Goal: Task Accomplishment & Management: Manage account settings

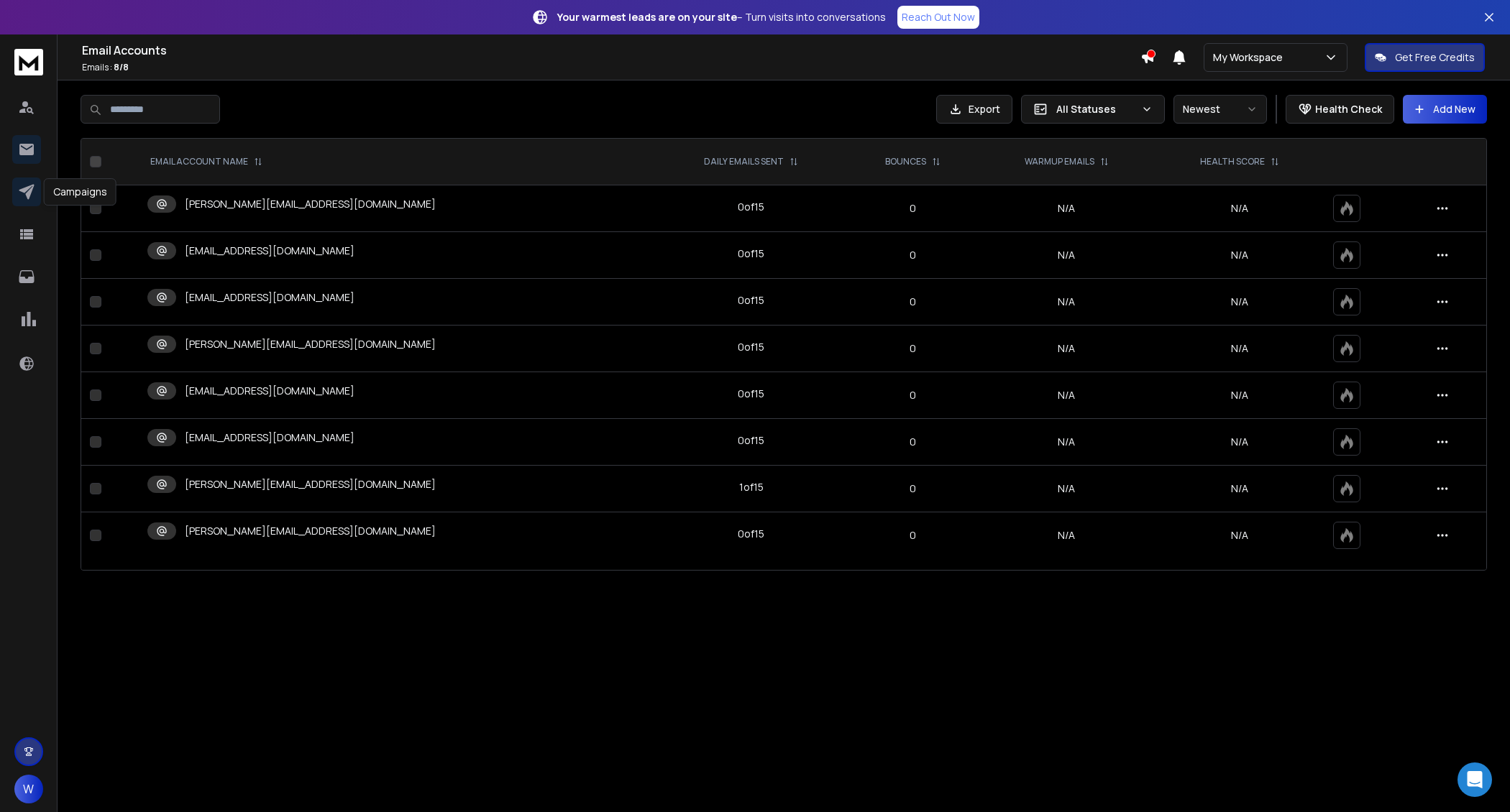
click at [33, 191] on icon at bounding box center [27, 192] width 17 height 17
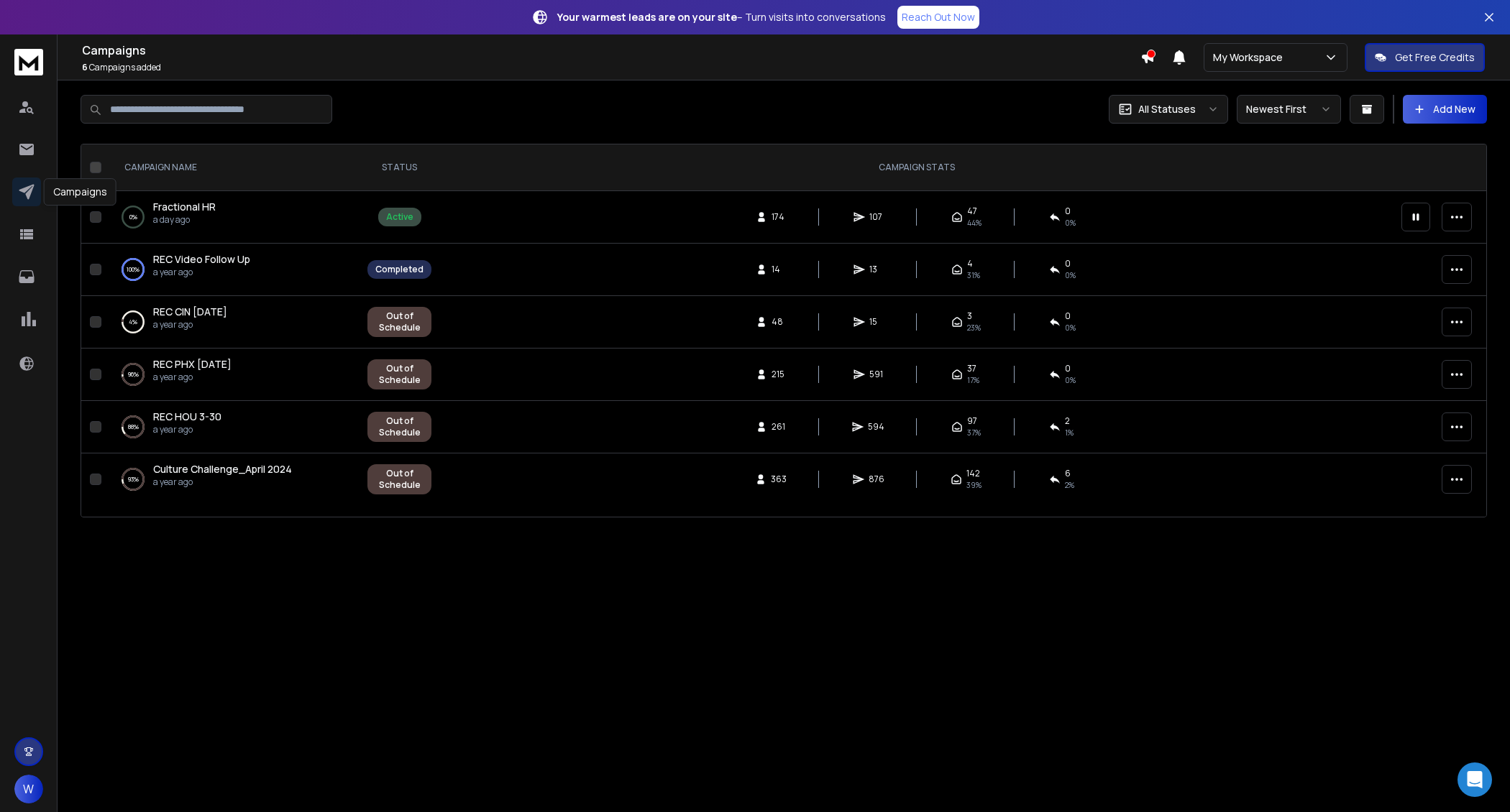
click at [206, 200] on span "Fractional HR" at bounding box center [184, 206] width 62 height 14
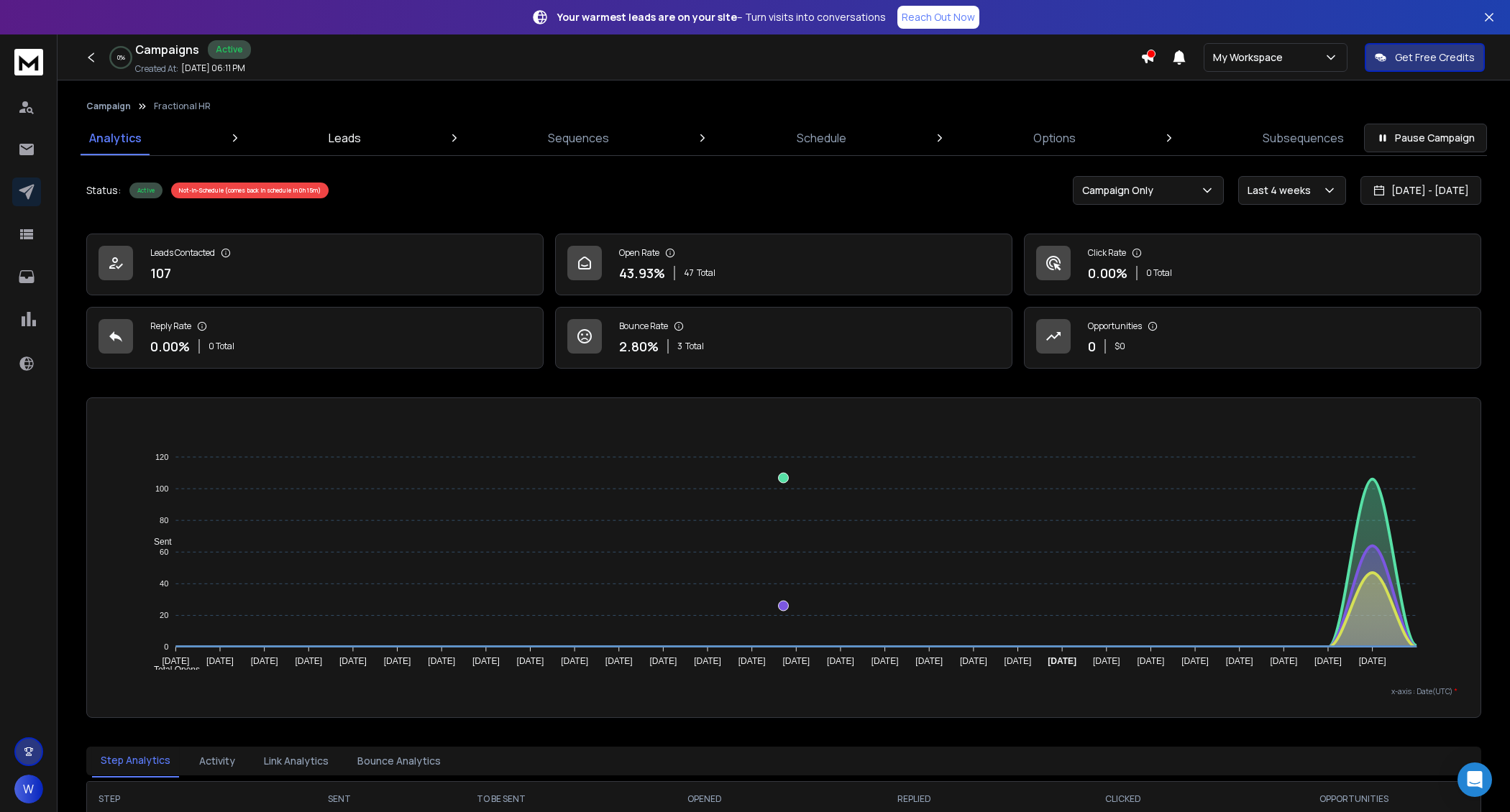
click at [349, 140] on p "Leads" at bounding box center [344, 138] width 32 height 17
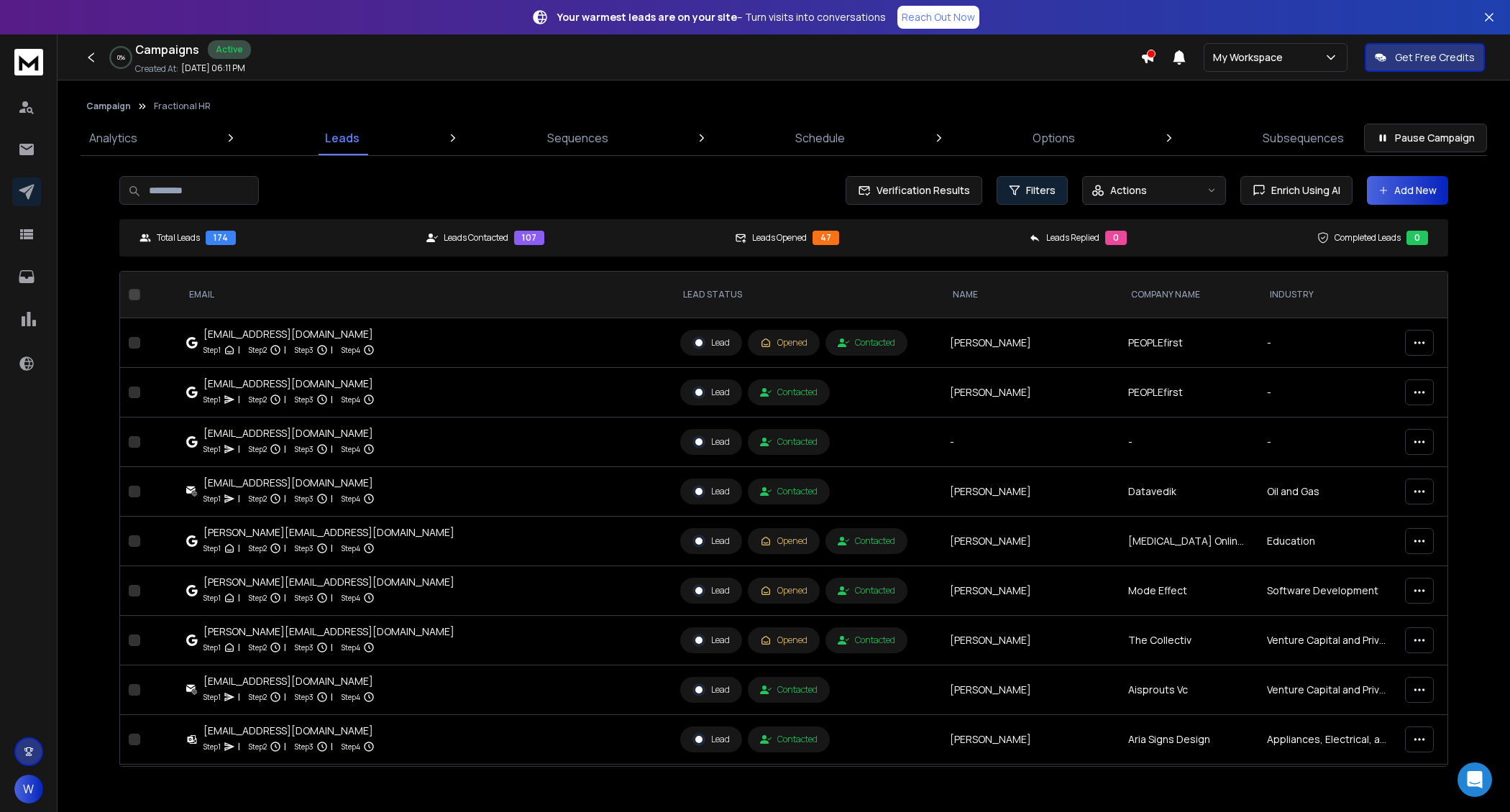
click at [1054, 195] on span "Filters" at bounding box center [1041, 190] width 29 height 15
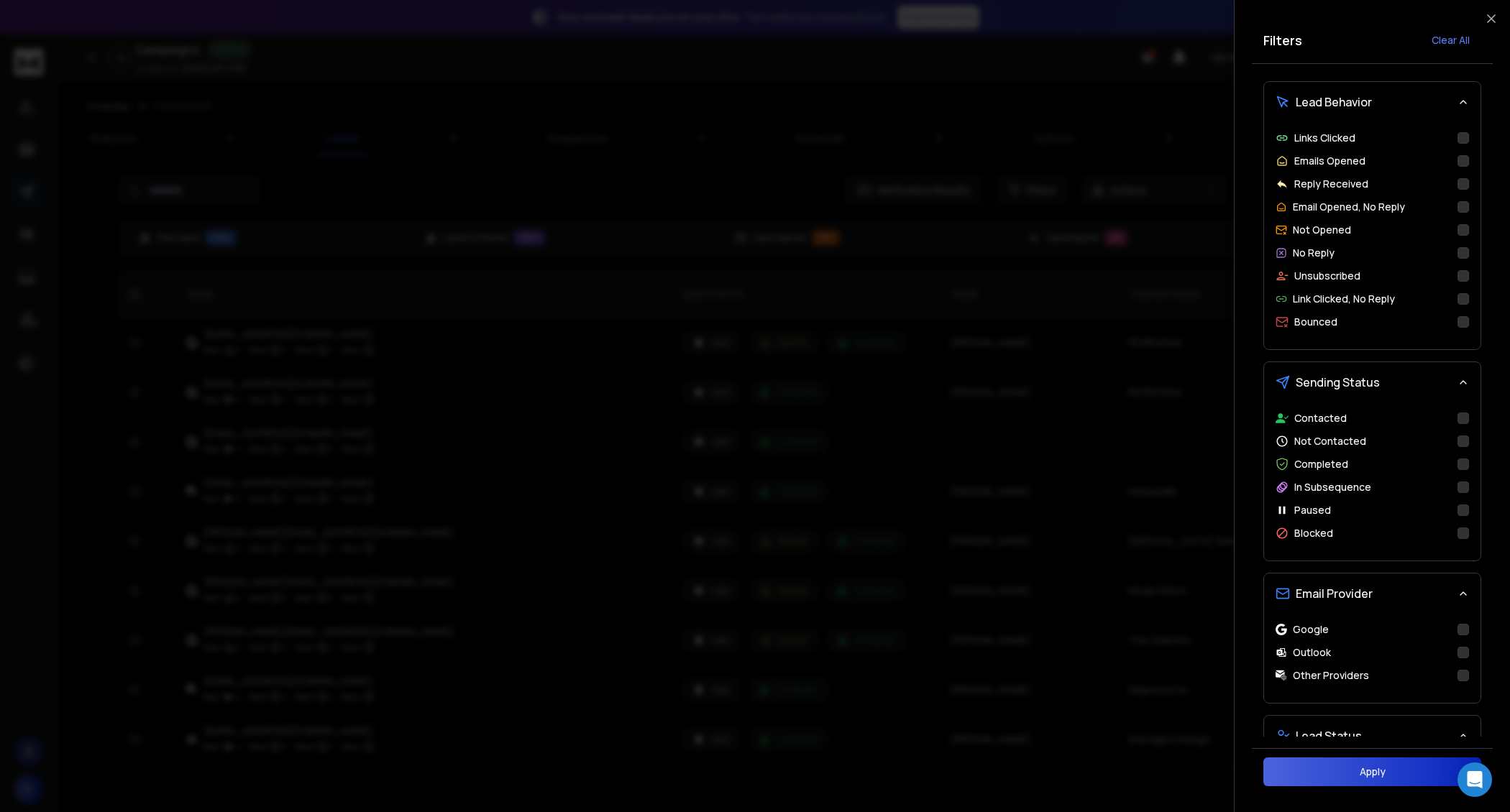
scroll to position [11, 0]
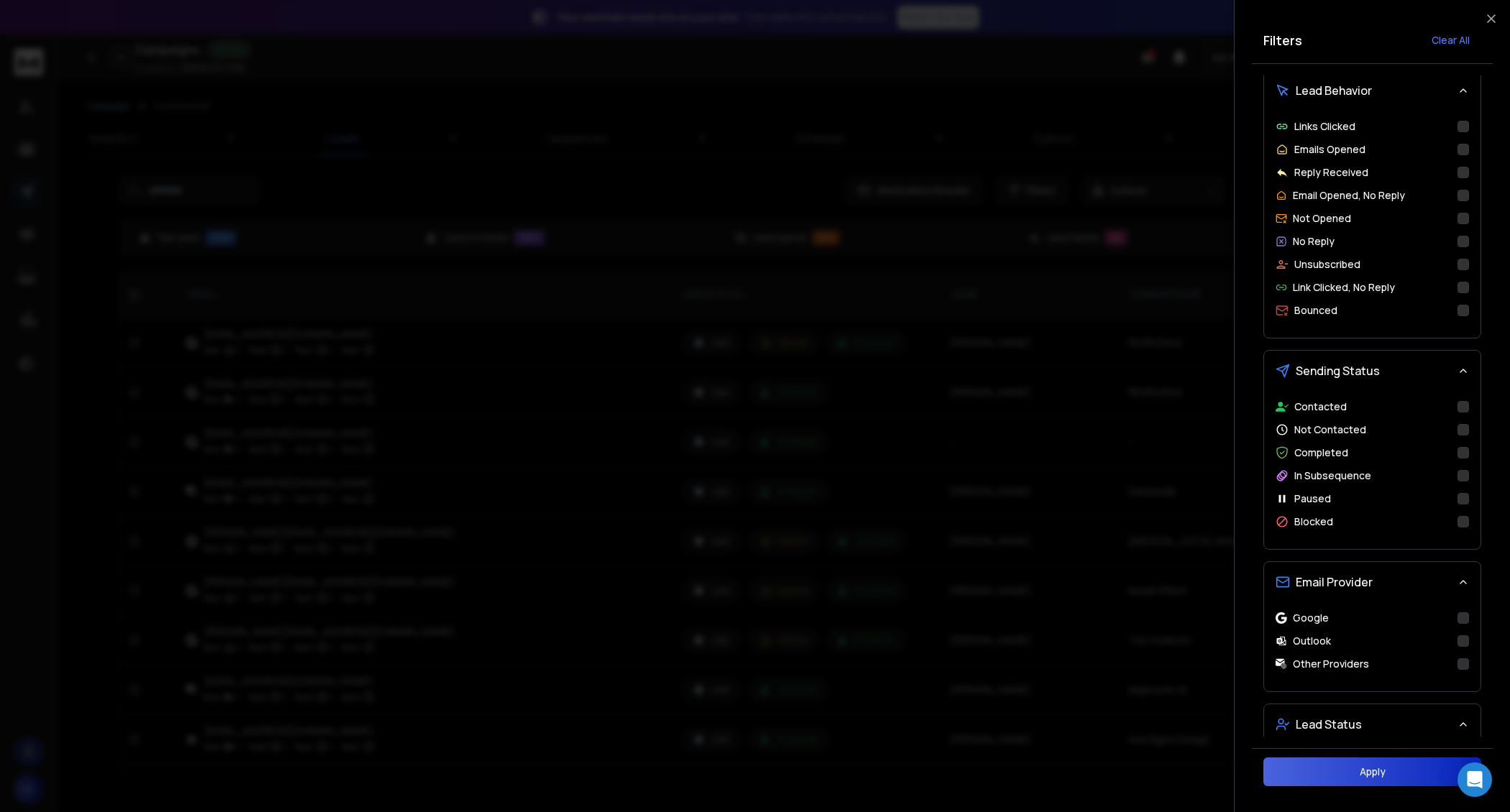
click at [1457, 424] on button "Not Contacted" at bounding box center [1462, 429] width 11 height 11
click at [1312, 768] on button "Apply" at bounding box center [1372, 771] width 218 height 29
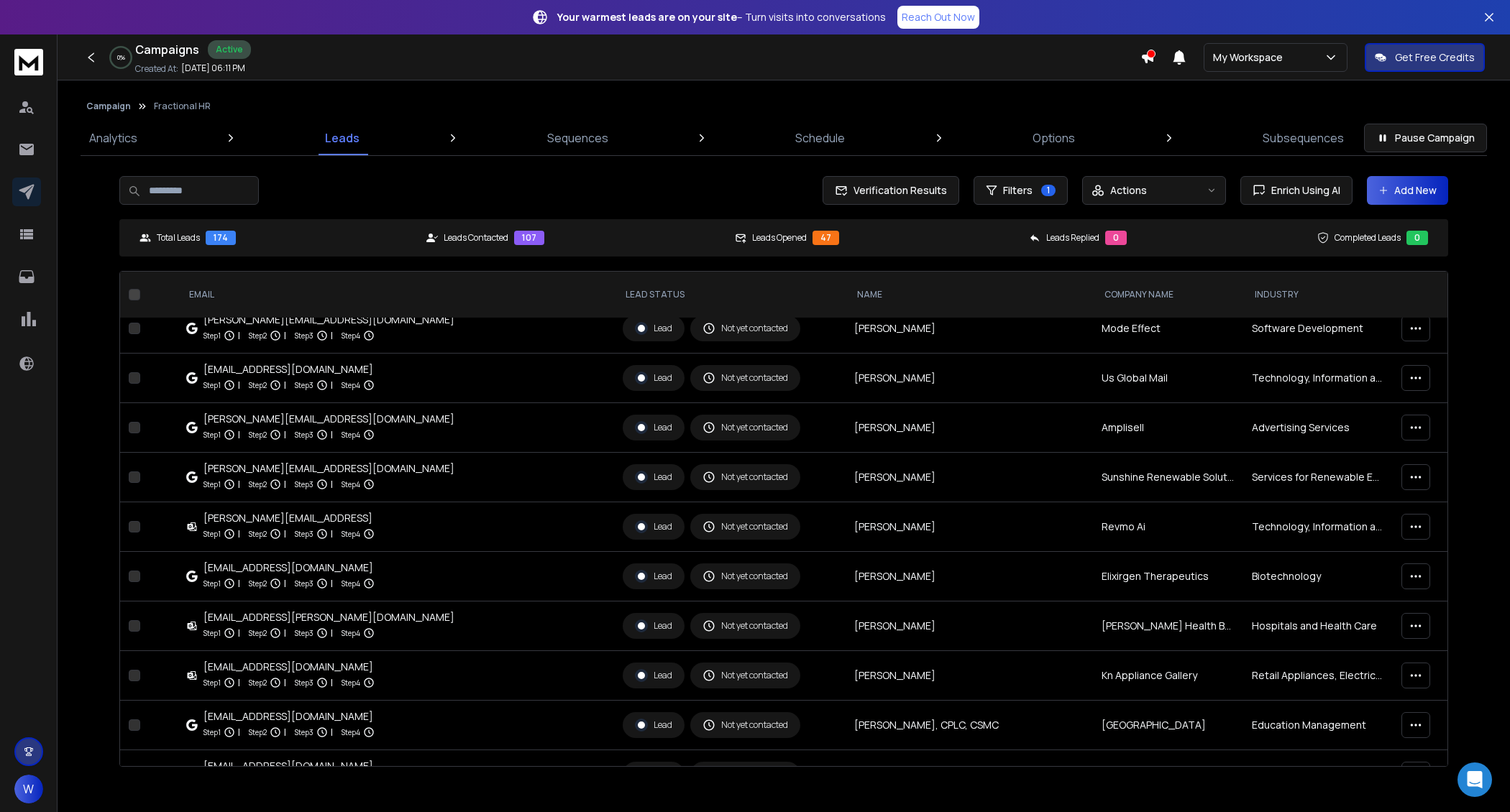
scroll to position [0, 0]
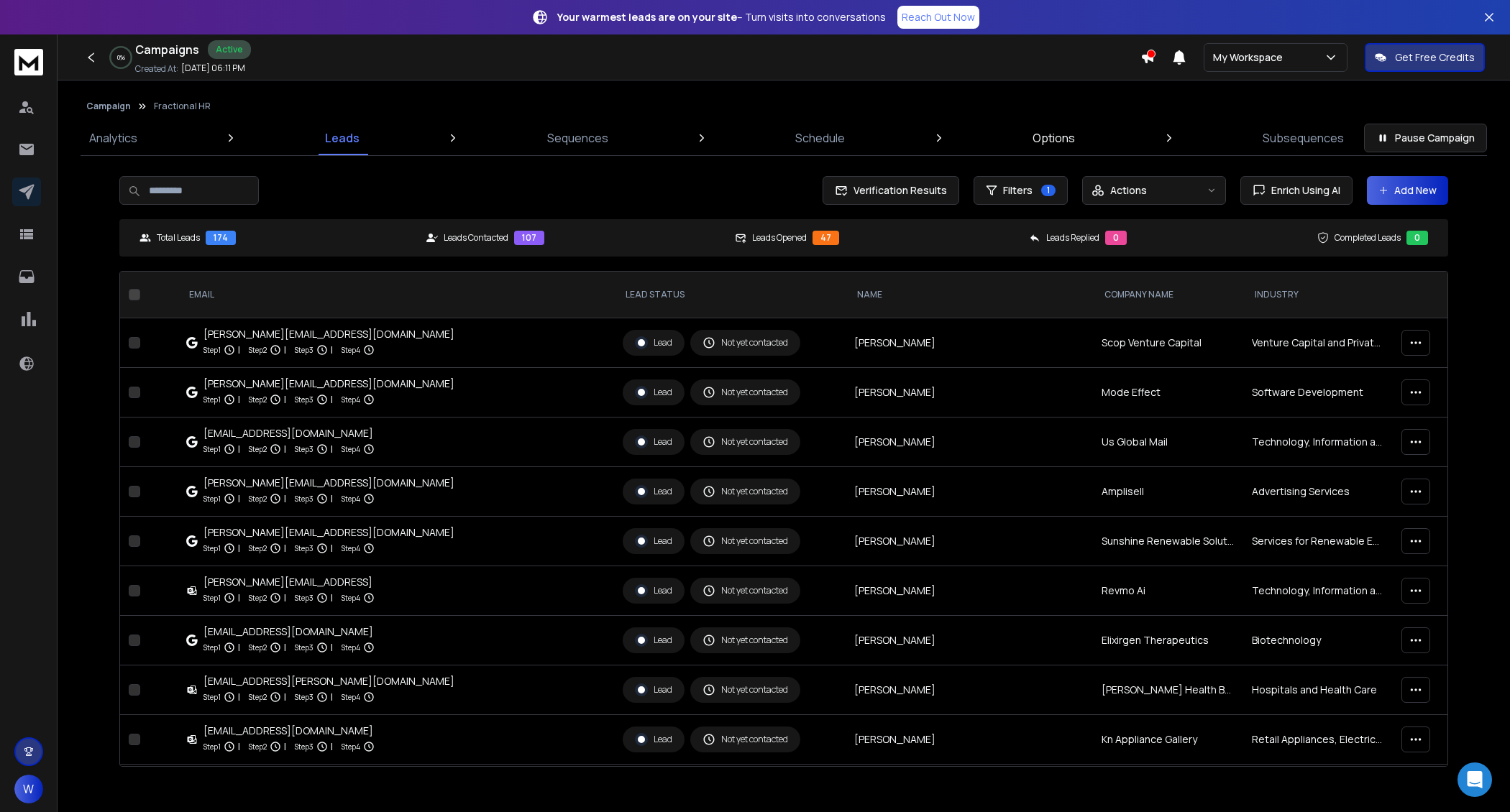
click at [1061, 125] on link "Options" at bounding box center [1053, 138] width 60 height 35
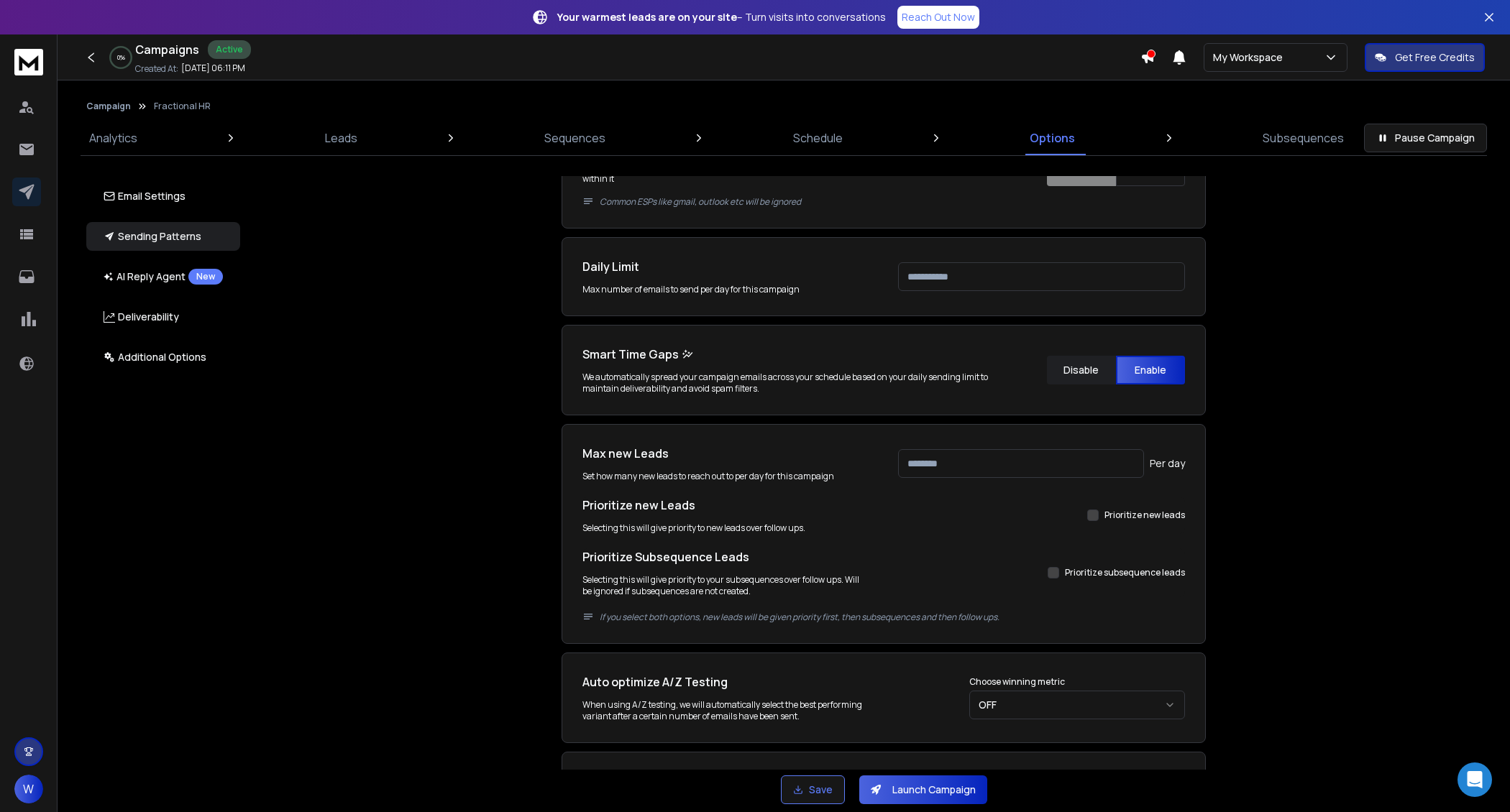
scroll to position [673, 0]
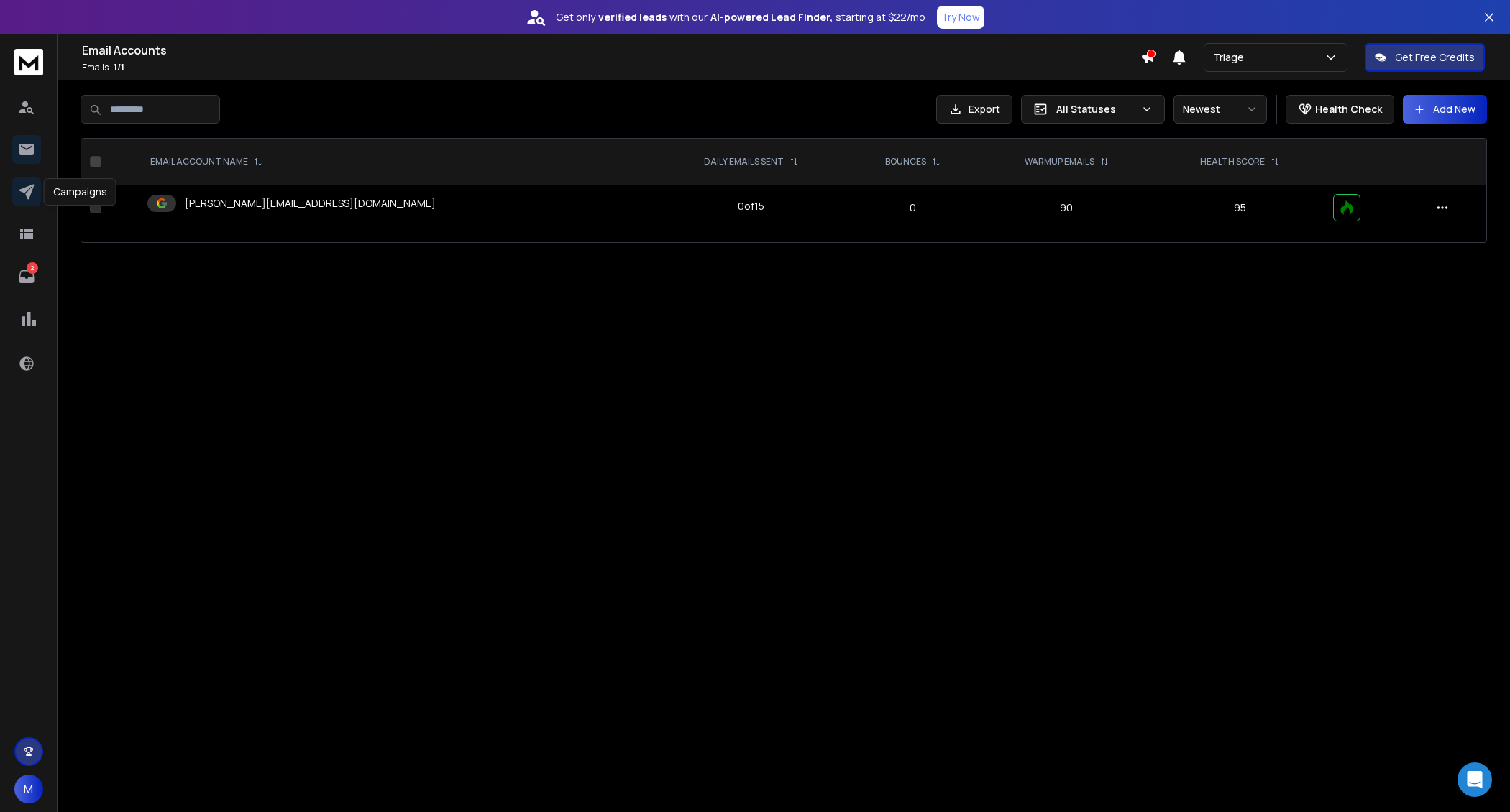
click at [27, 187] on icon at bounding box center [26, 191] width 15 height 15
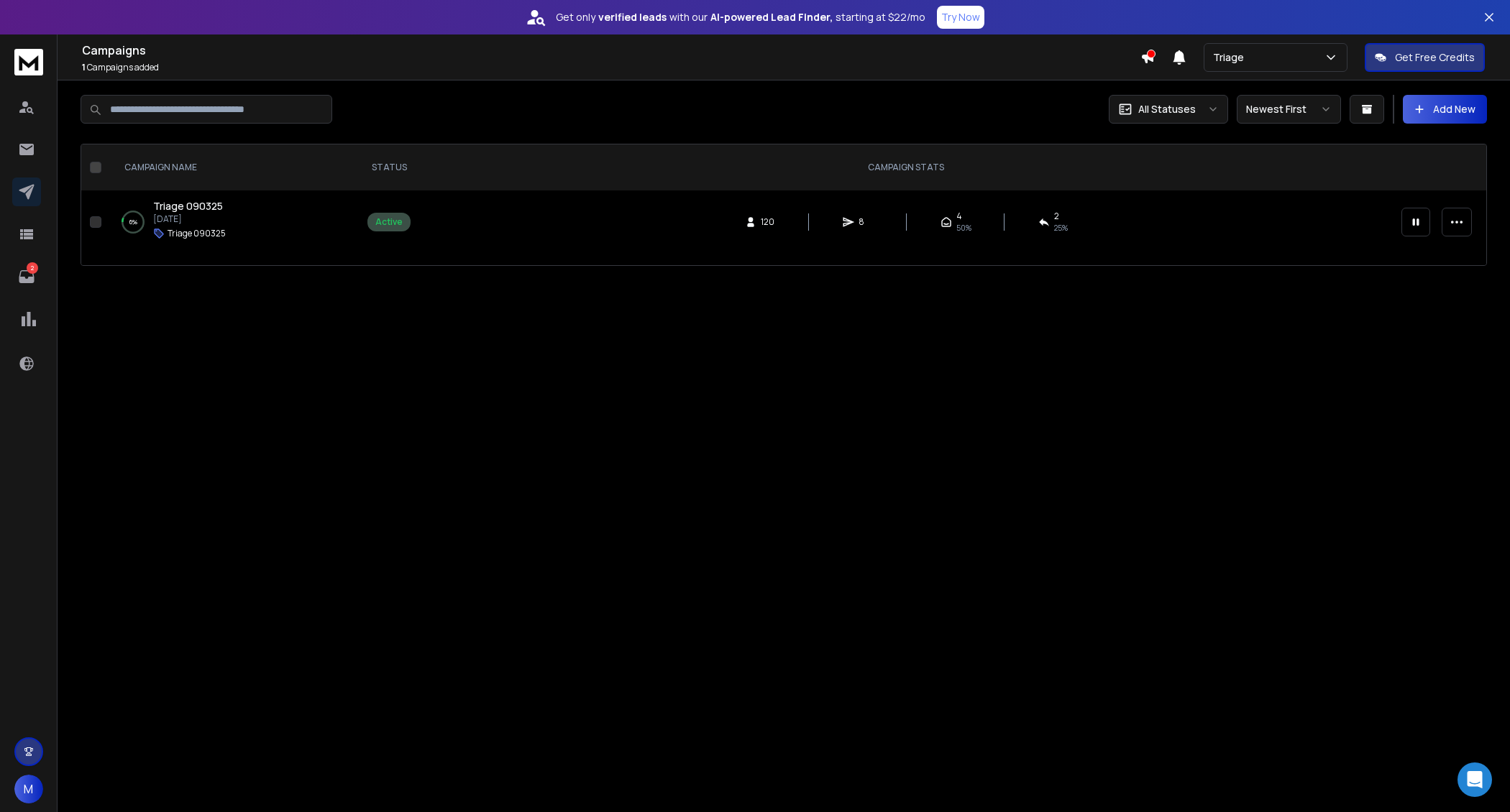
click at [211, 208] on span "Triage 090325" at bounding box center [187, 206] width 70 height 14
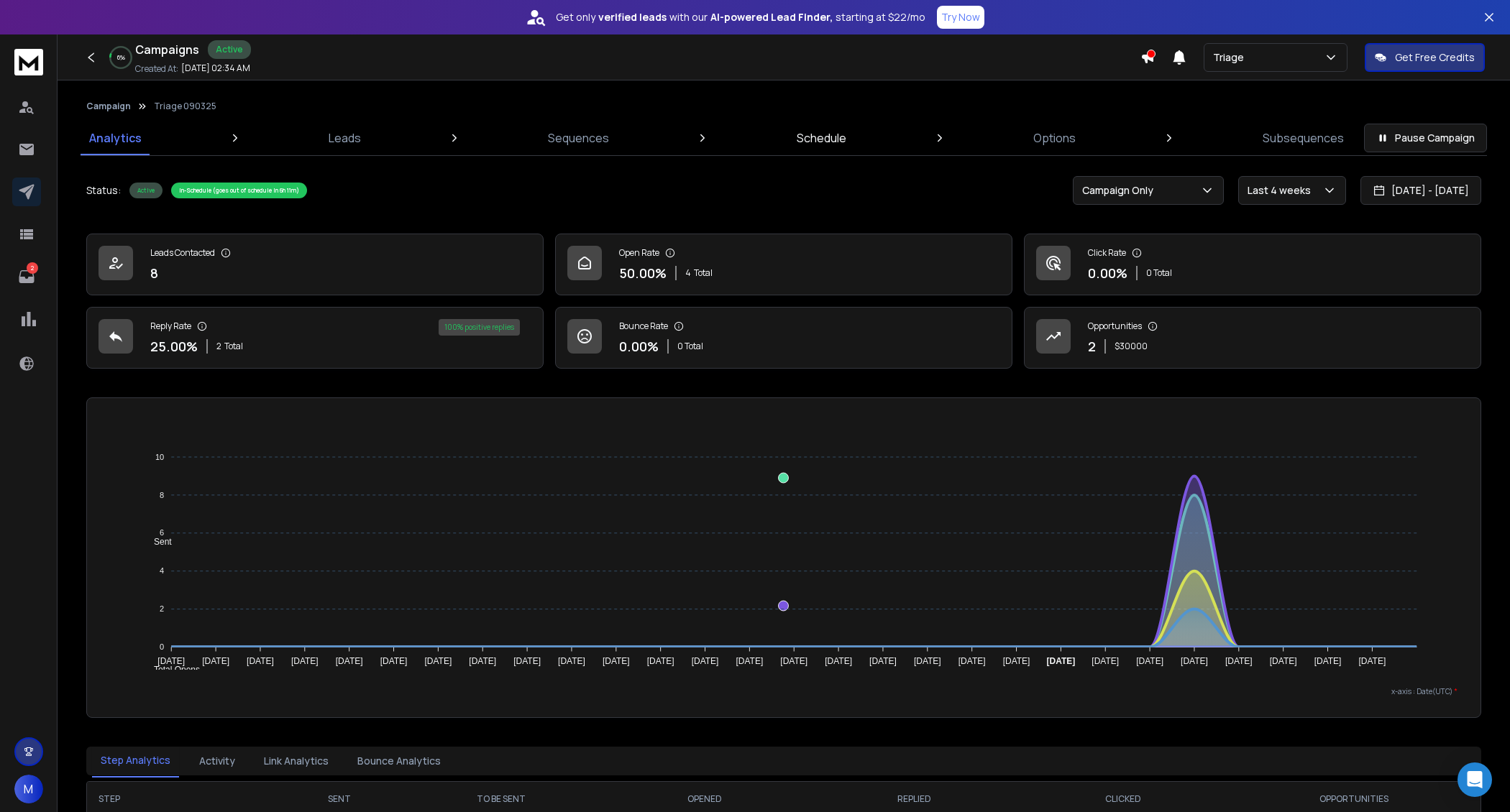
click at [831, 141] on p "Schedule" at bounding box center [821, 138] width 49 height 17
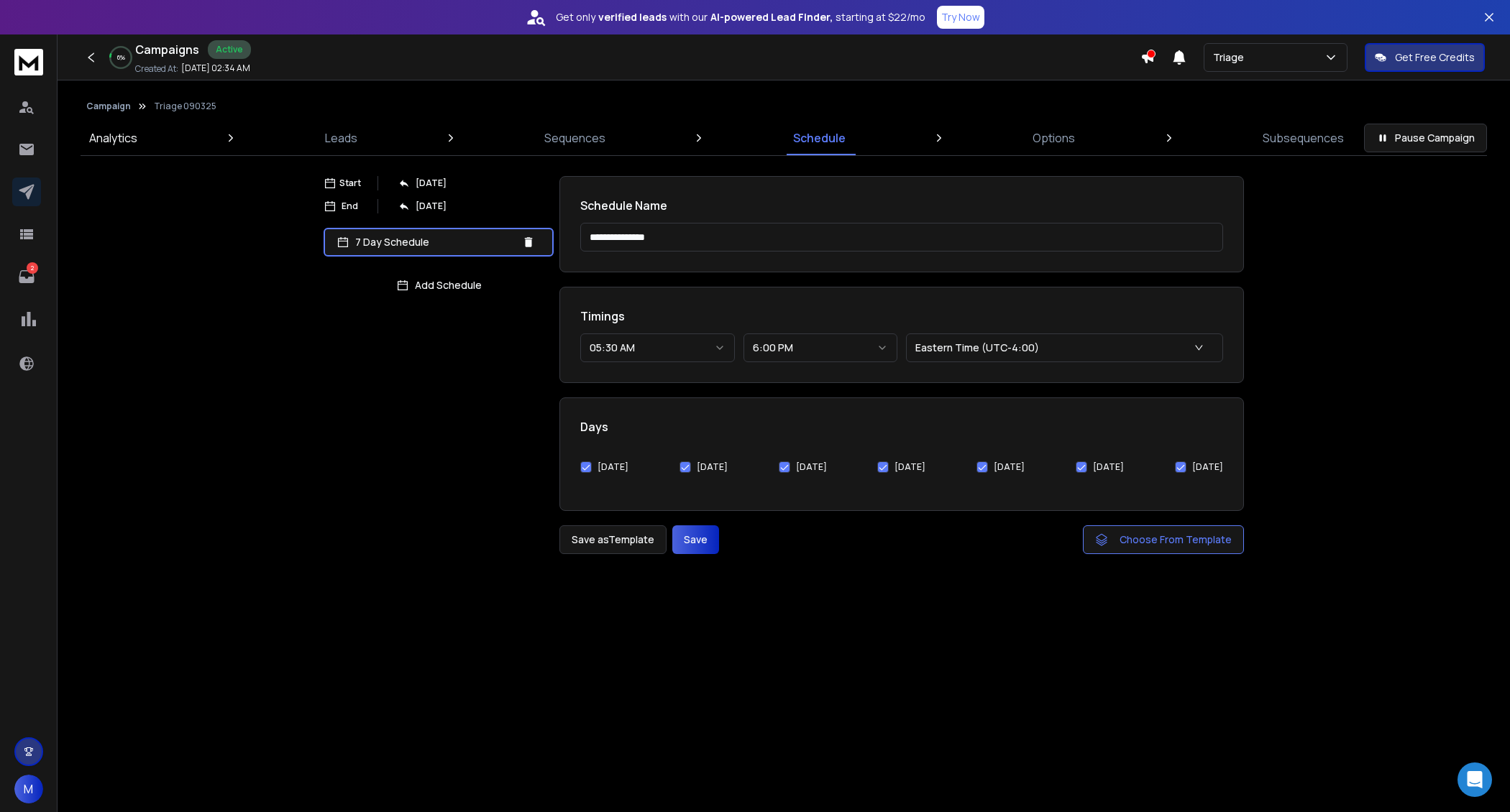
click at [121, 137] on p "Analytics" at bounding box center [113, 138] width 48 height 17
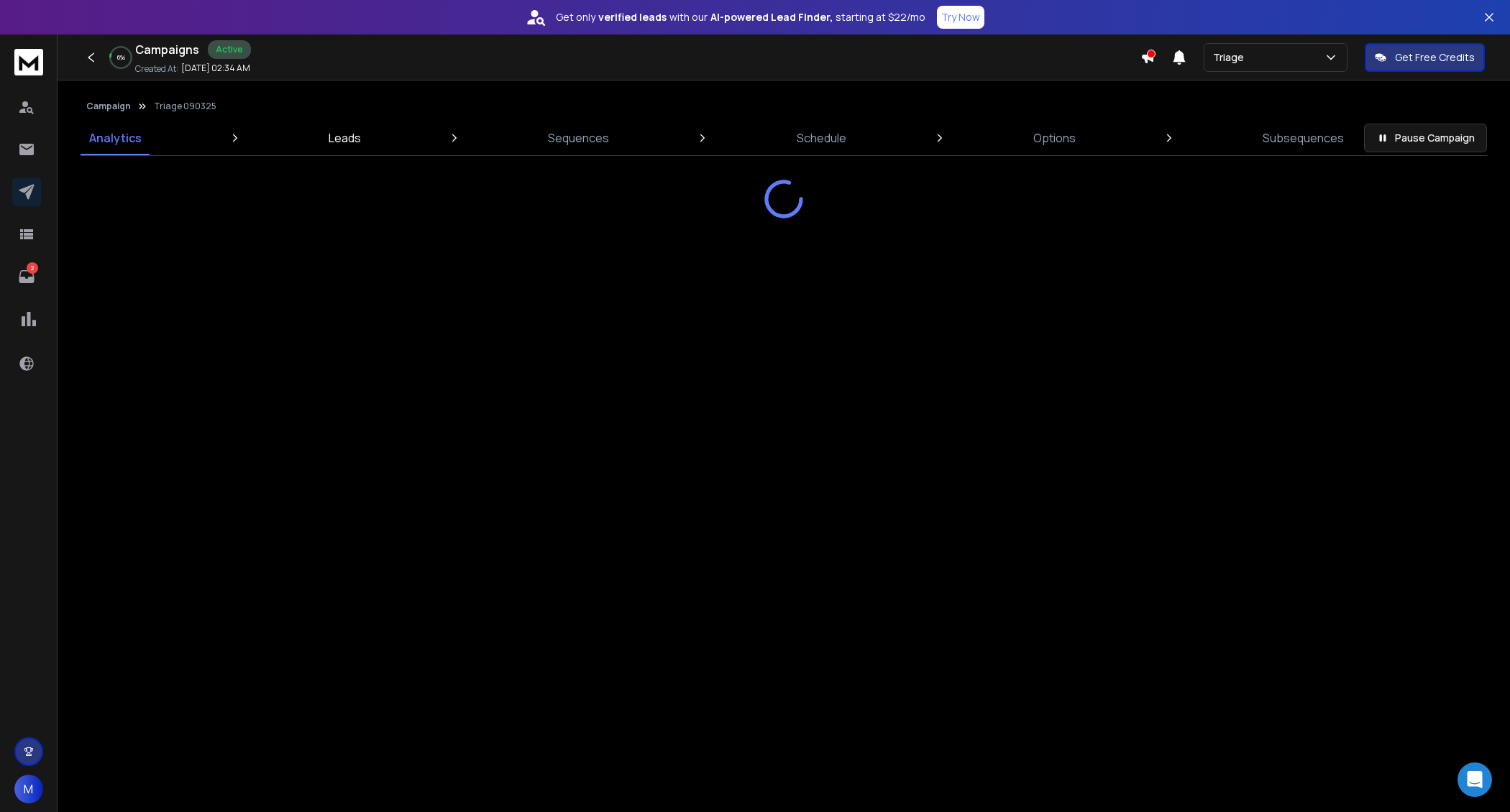
click at [333, 137] on p "Leads" at bounding box center [344, 138] width 32 height 17
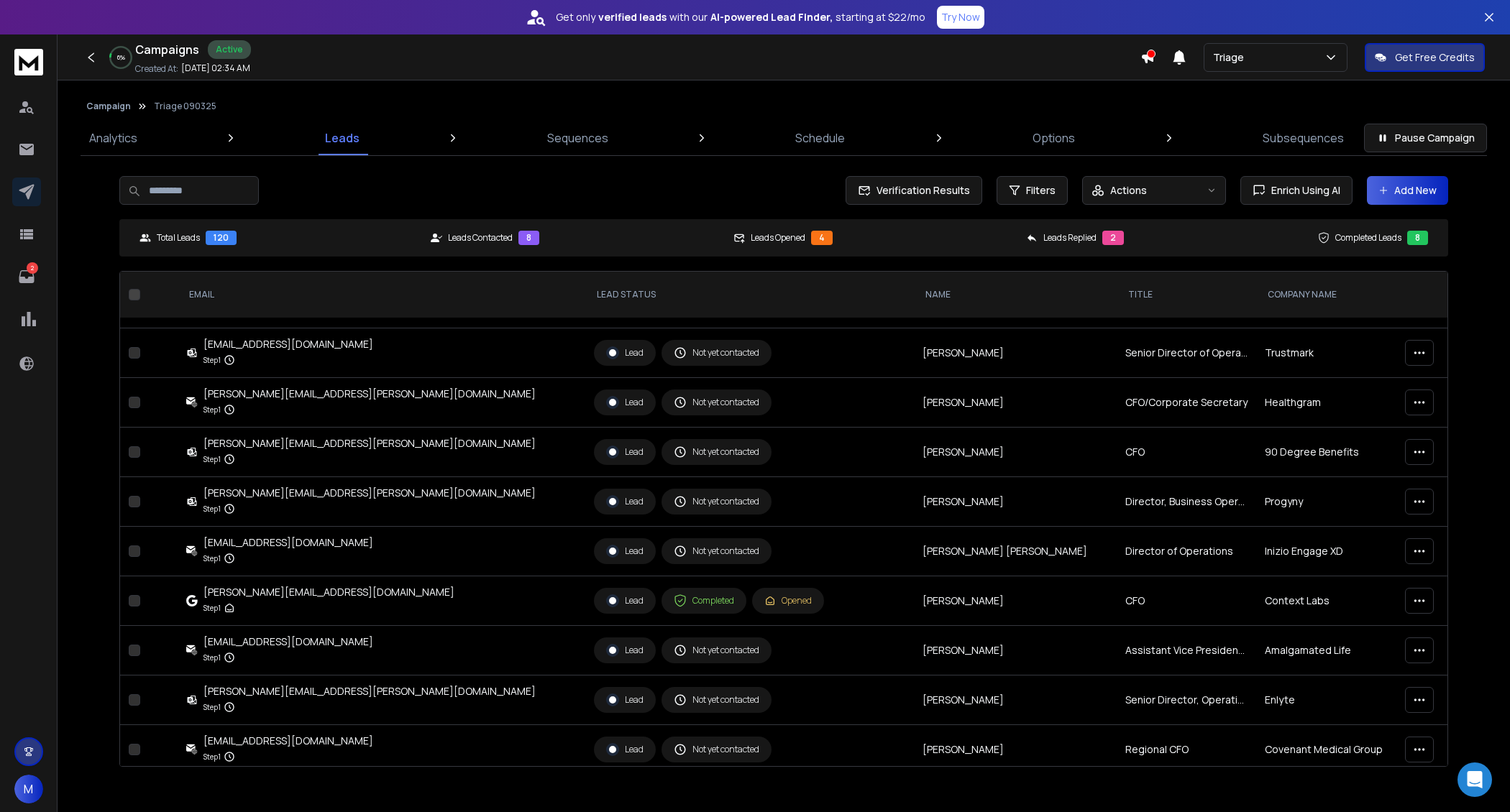
scroll to position [1724, 0]
click at [1063, 140] on p "Options" at bounding box center [1053, 138] width 42 height 17
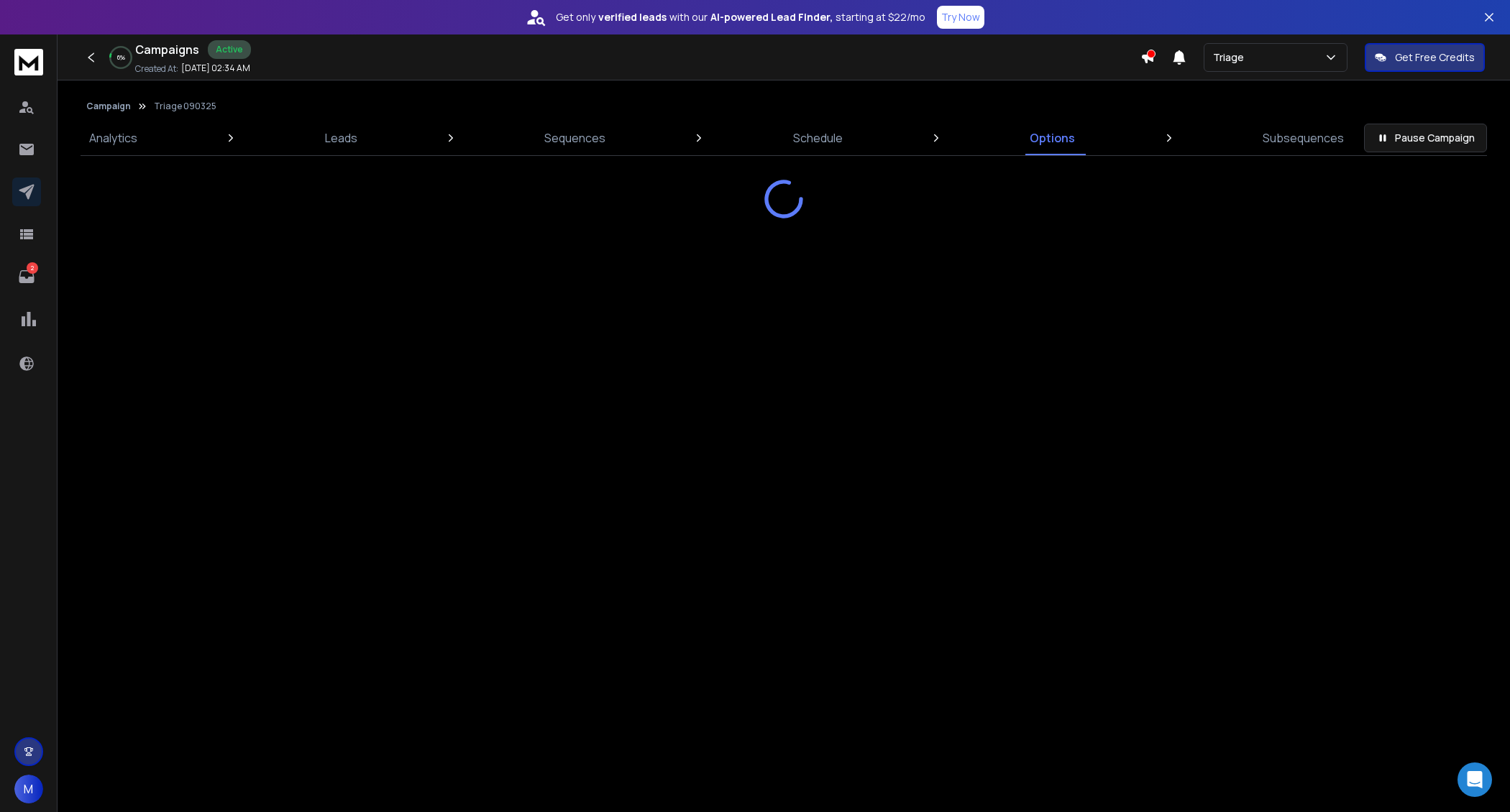
select select "*********"
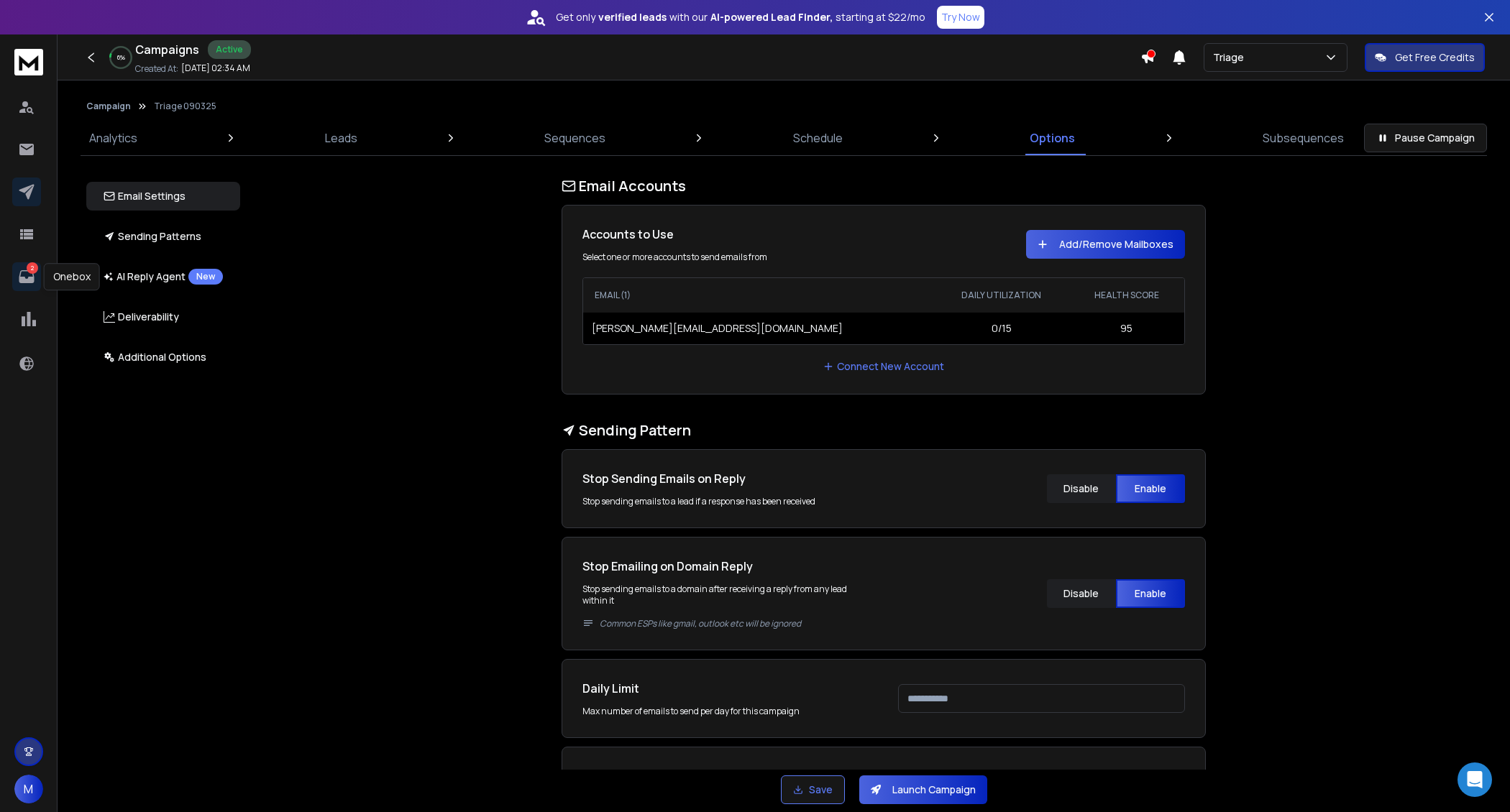
click at [32, 276] on icon at bounding box center [26, 276] width 15 height 13
click at [35, 155] on link at bounding box center [26, 149] width 29 height 29
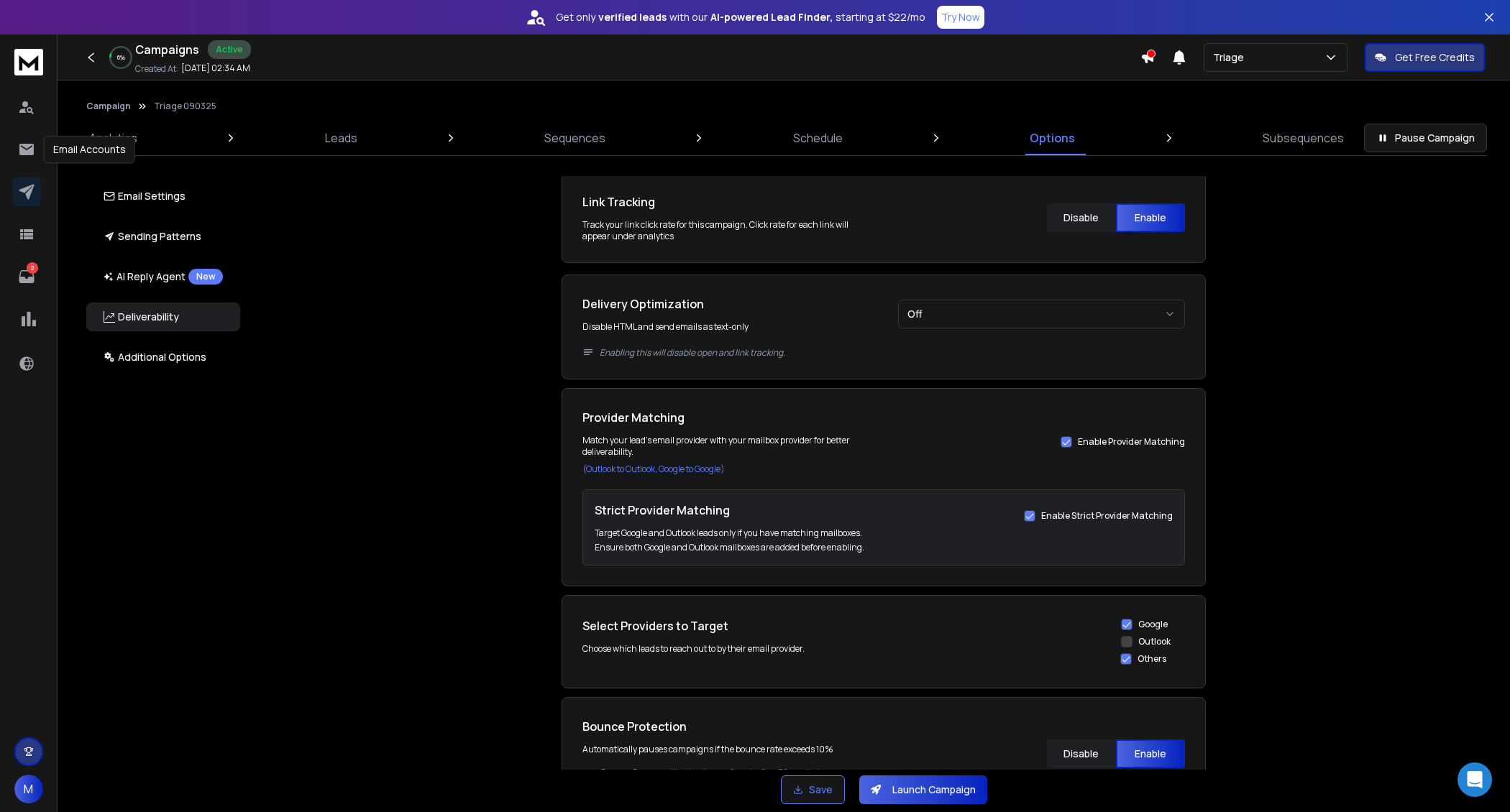
scroll to position [1503, 0]
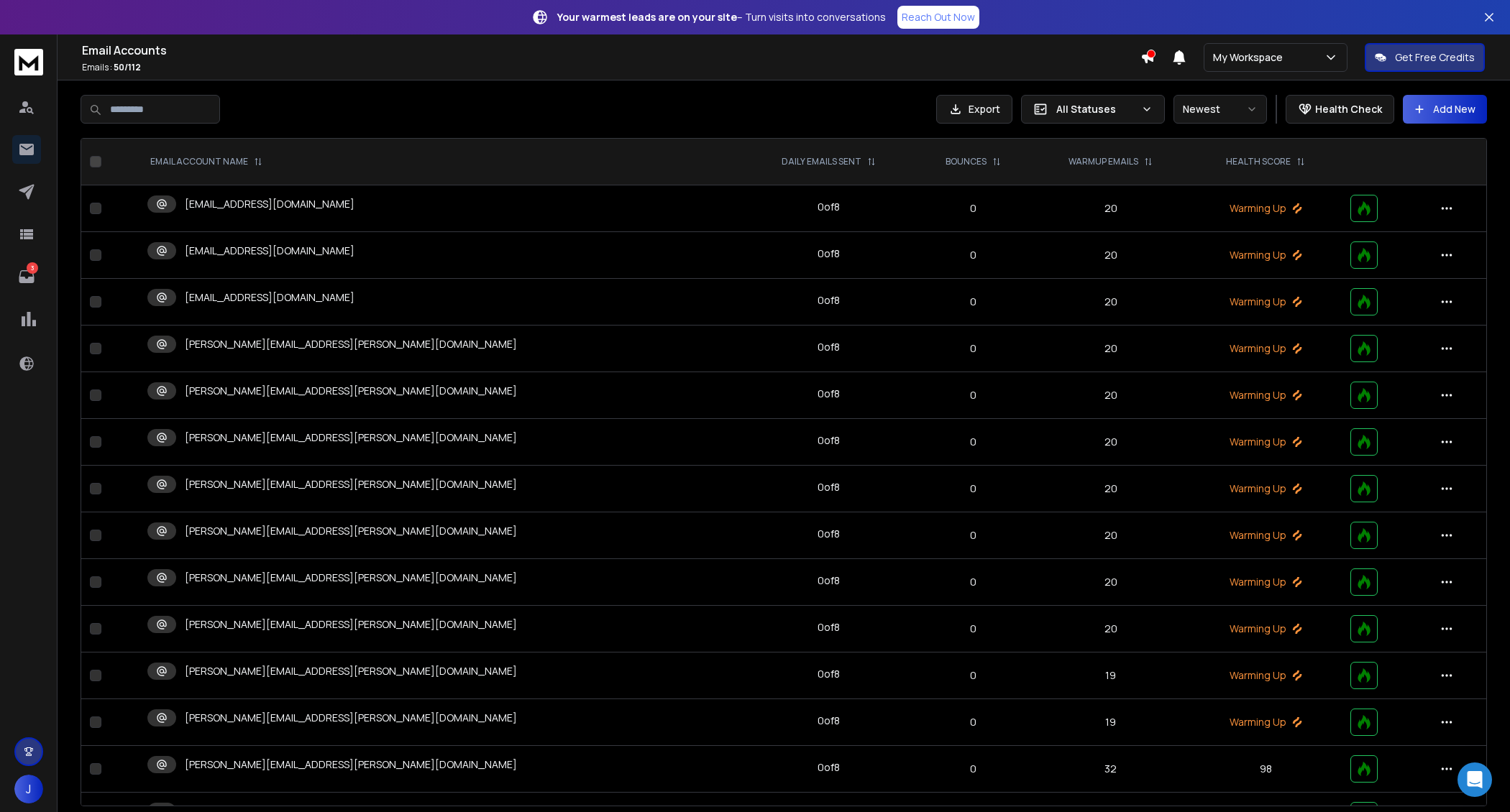
click at [166, 101] on input at bounding box center [149, 109] width 139 height 29
paste input "**********"
type input "**********"
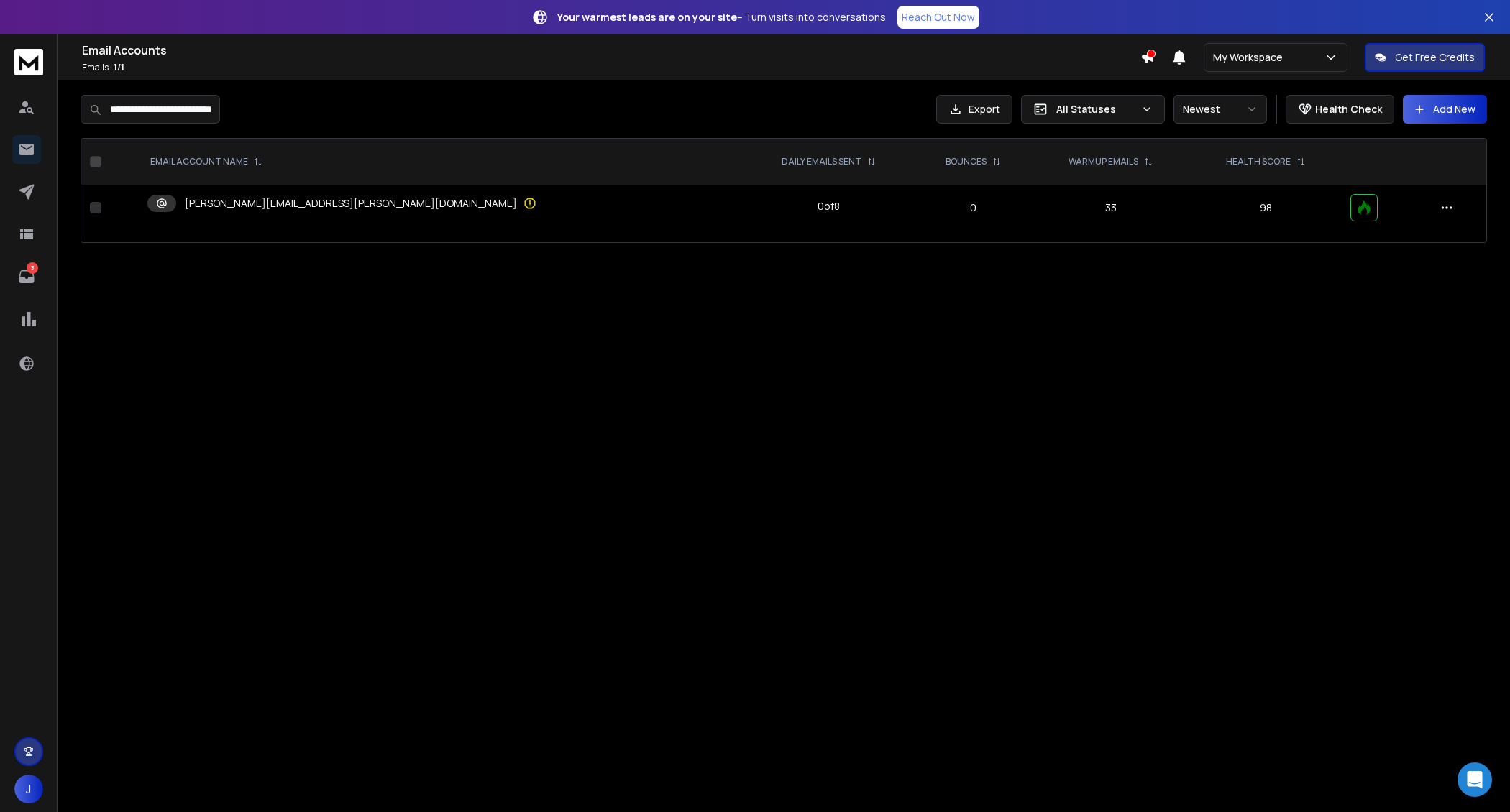
click at [257, 211] on div "[PERSON_NAME][EMAIL_ADDRESS][PERSON_NAME][DOMAIN_NAME]" at bounding box center [333, 204] width 370 height 17
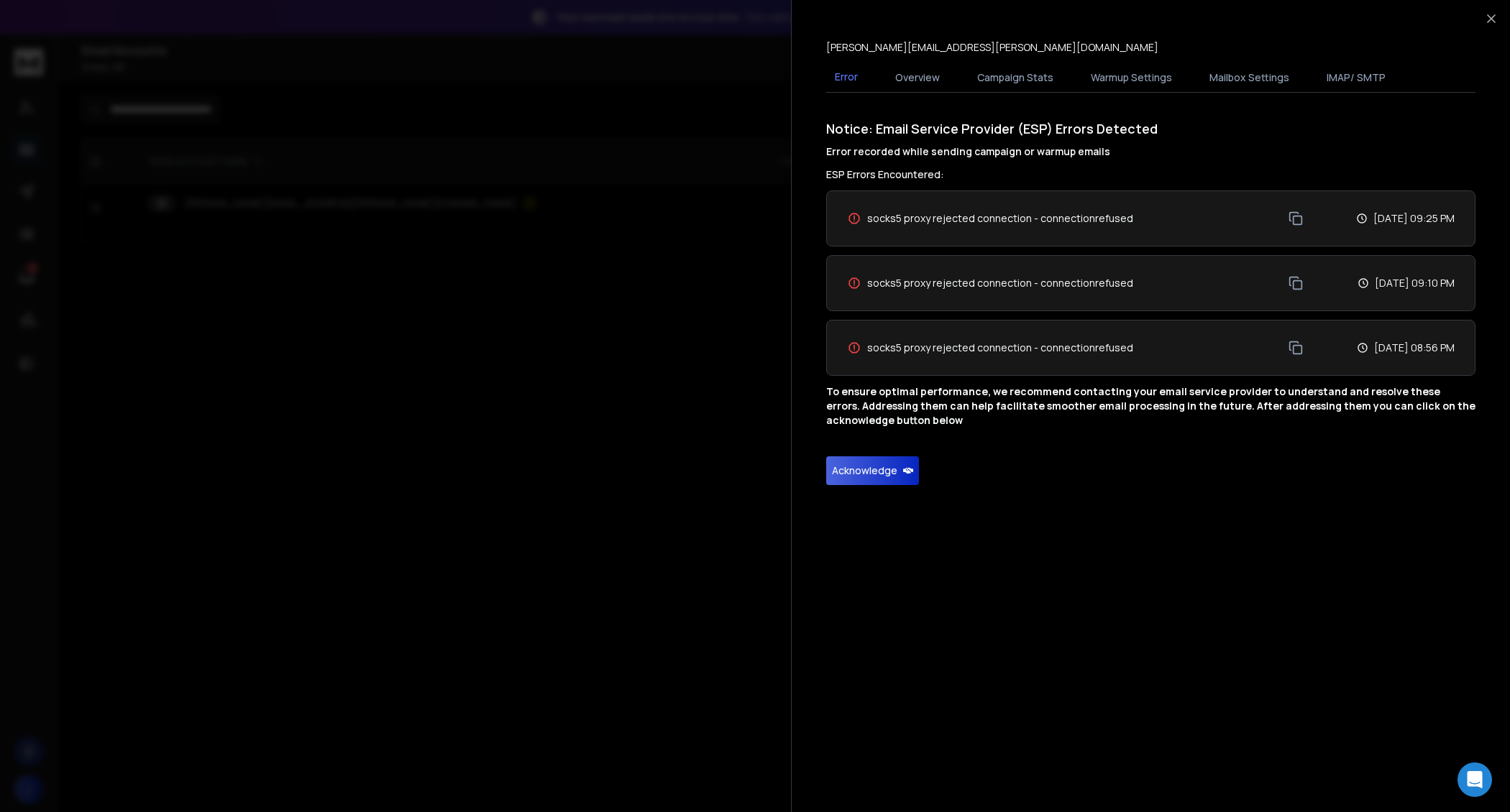
click at [1352, 74] on button "IMAP/ SMTP" at bounding box center [1355, 78] width 76 height 32
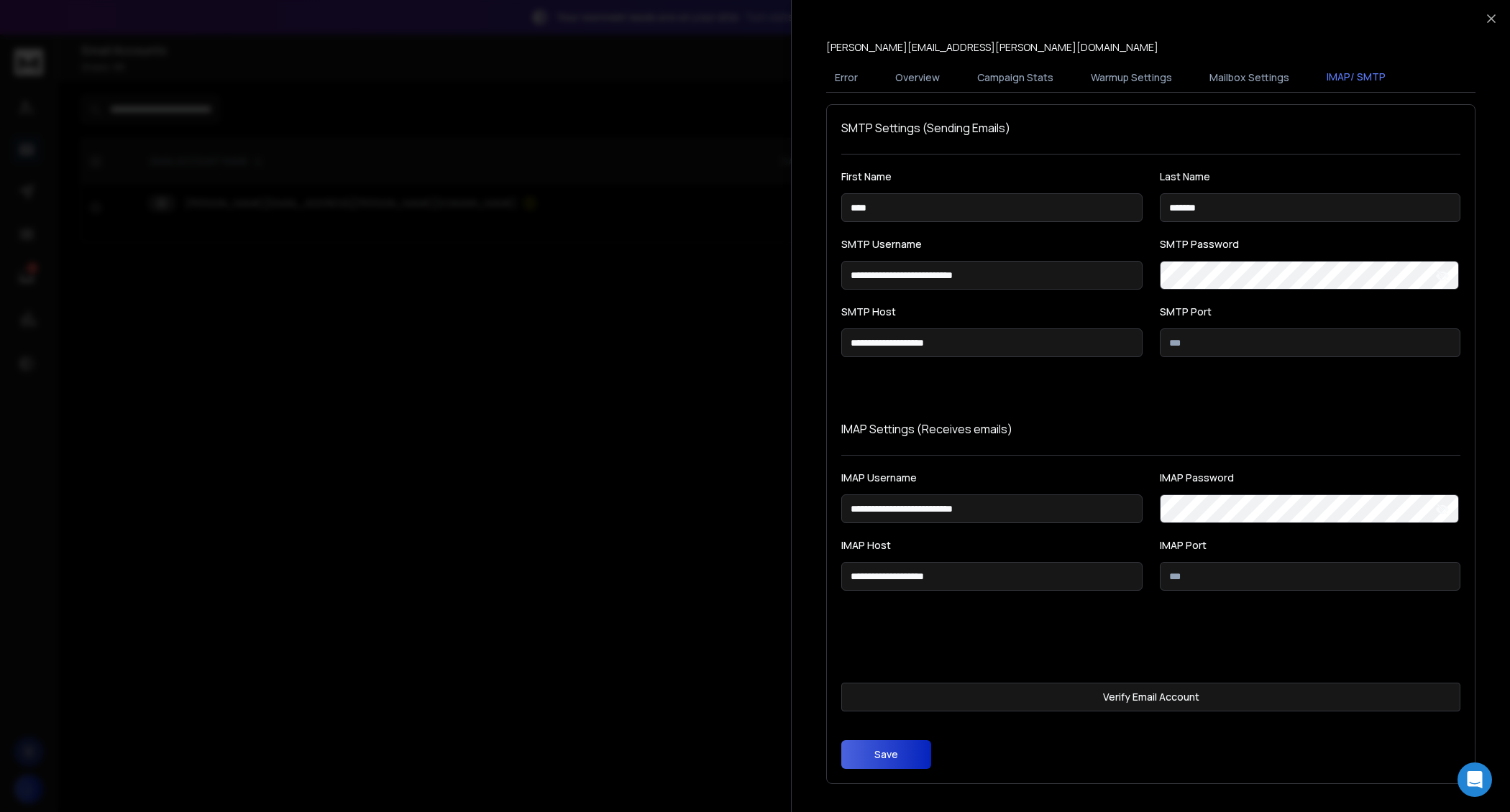
scroll to position [11, 0]
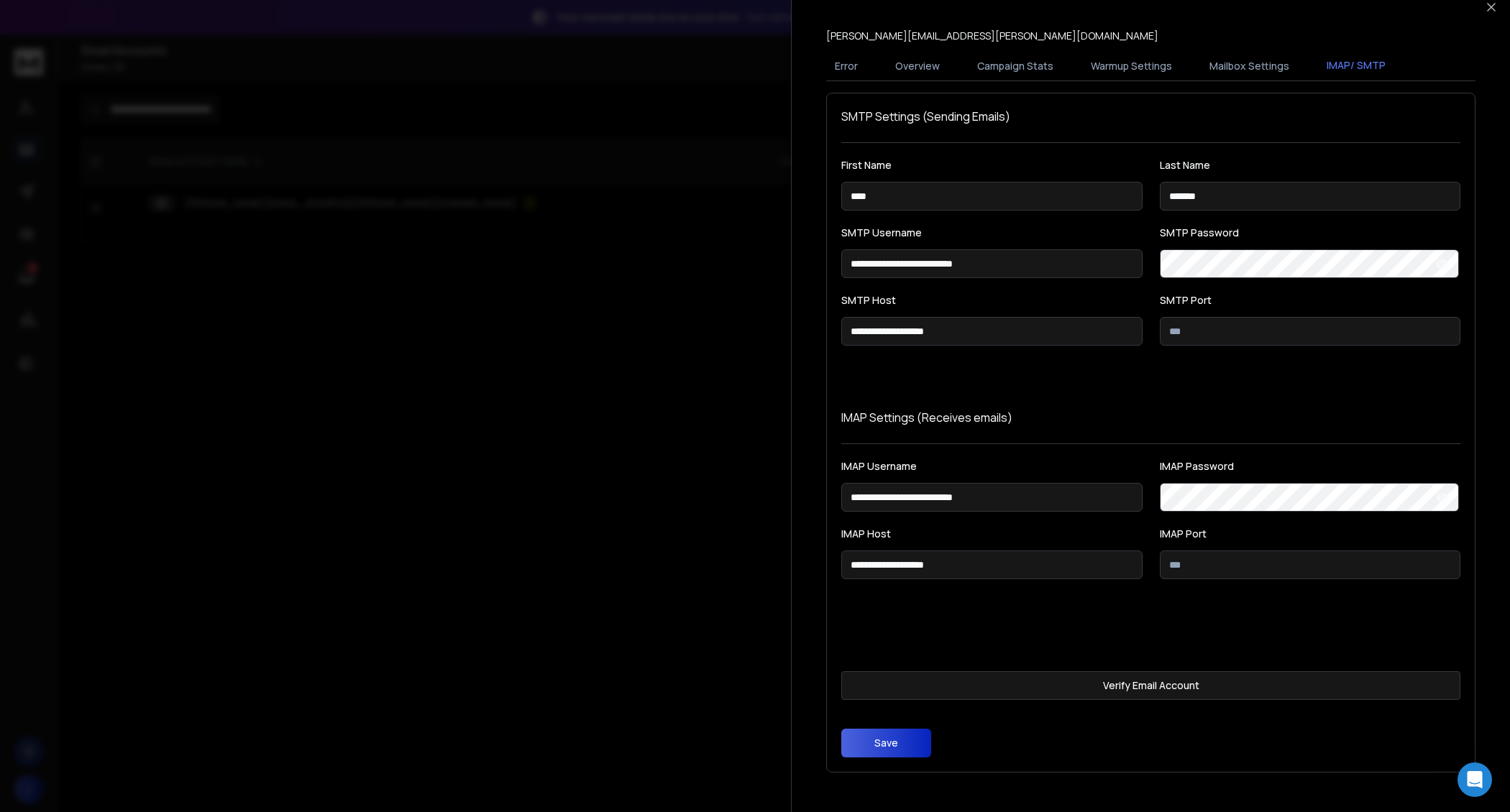
click at [1441, 266] on icon at bounding box center [1443, 264] width 10 height 10
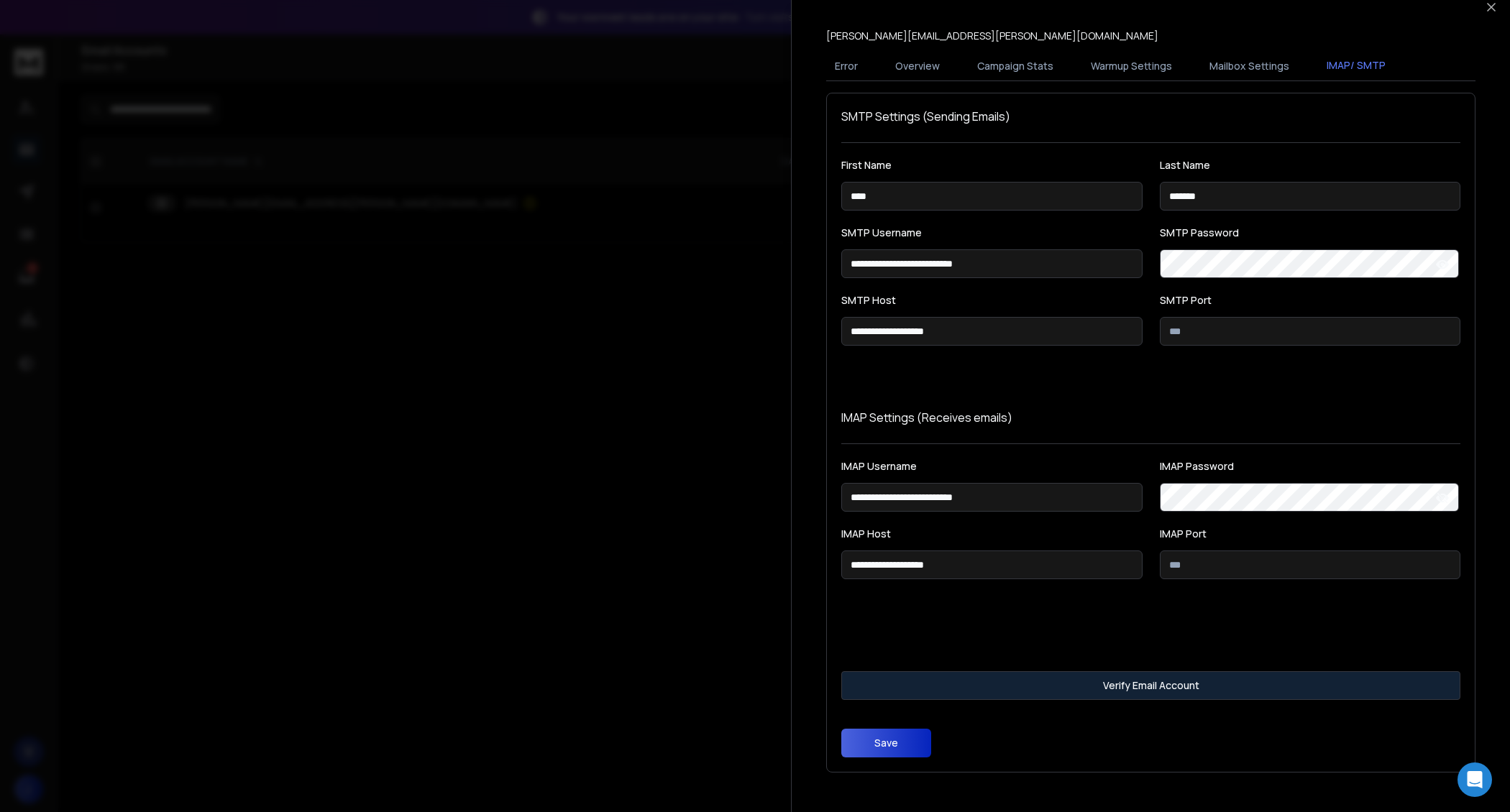
click at [1140, 679] on button "Verify Email Account" at bounding box center [1151, 685] width 619 height 29
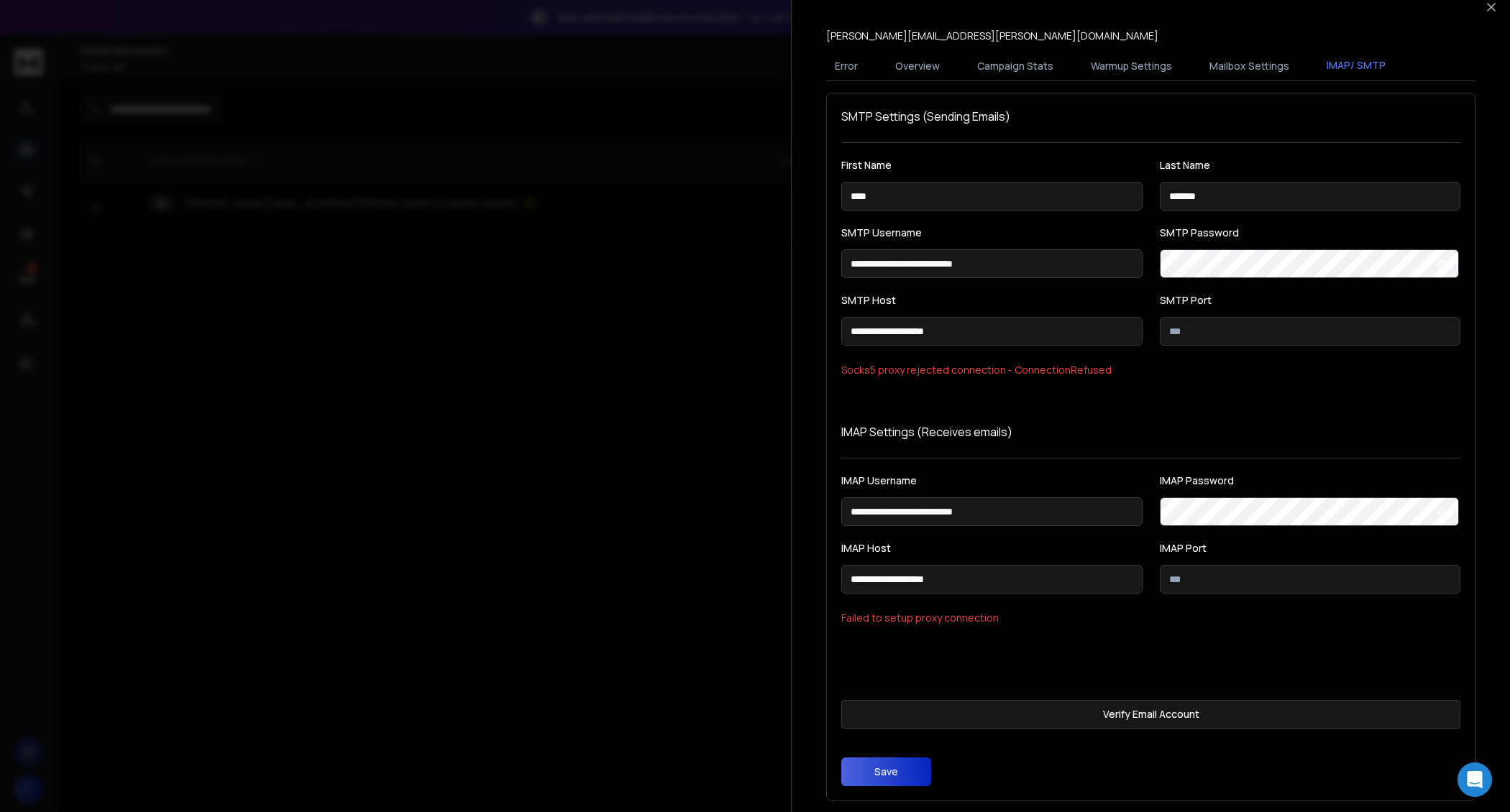
click at [949, 267] on input "**********" at bounding box center [992, 263] width 301 height 29
click at [955, 338] on input "SMTP Host" at bounding box center [992, 331] width 301 height 29
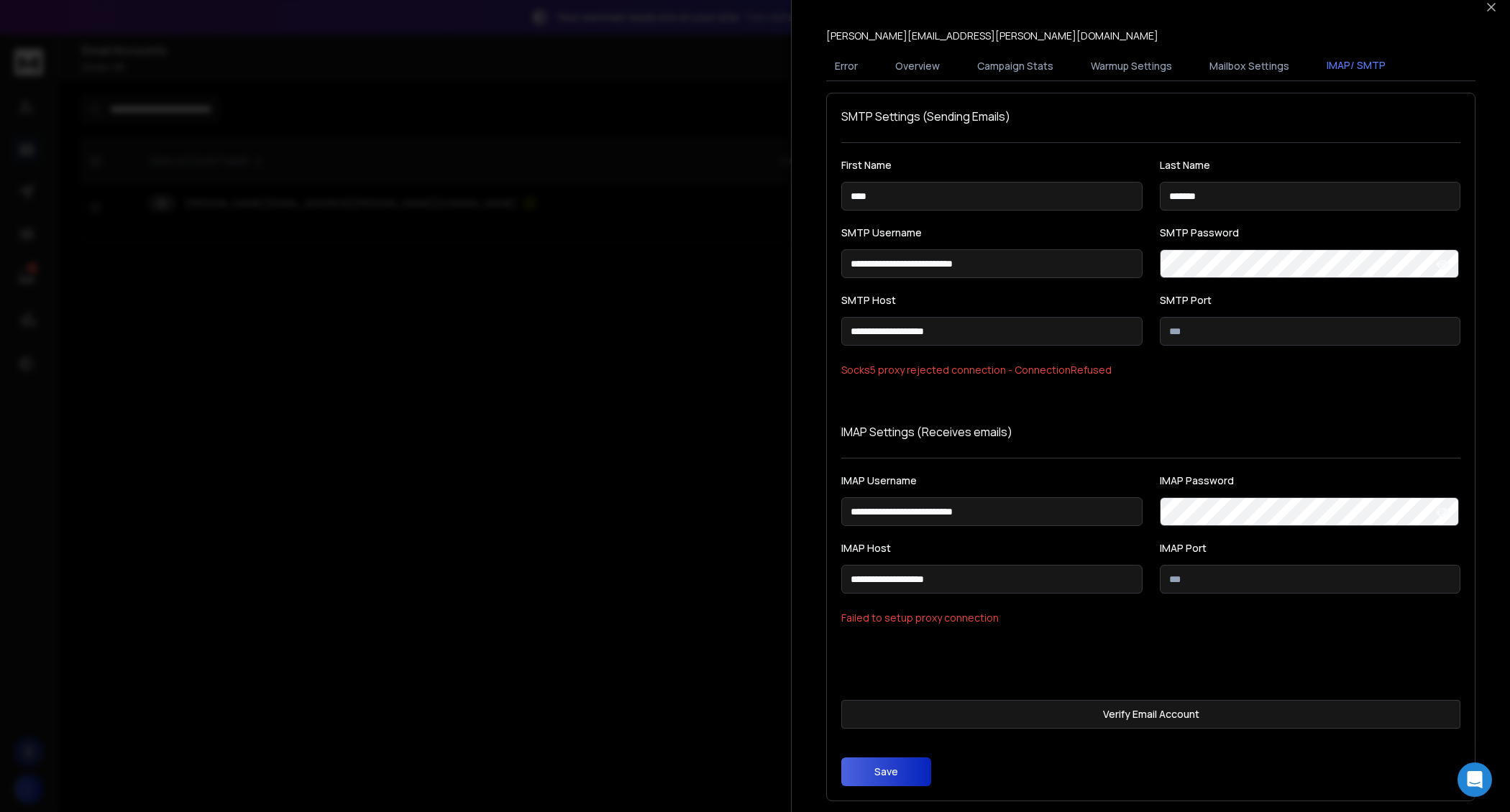
click at [955, 338] on input "SMTP Host" at bounding box center [992, 331] width 301 height 29
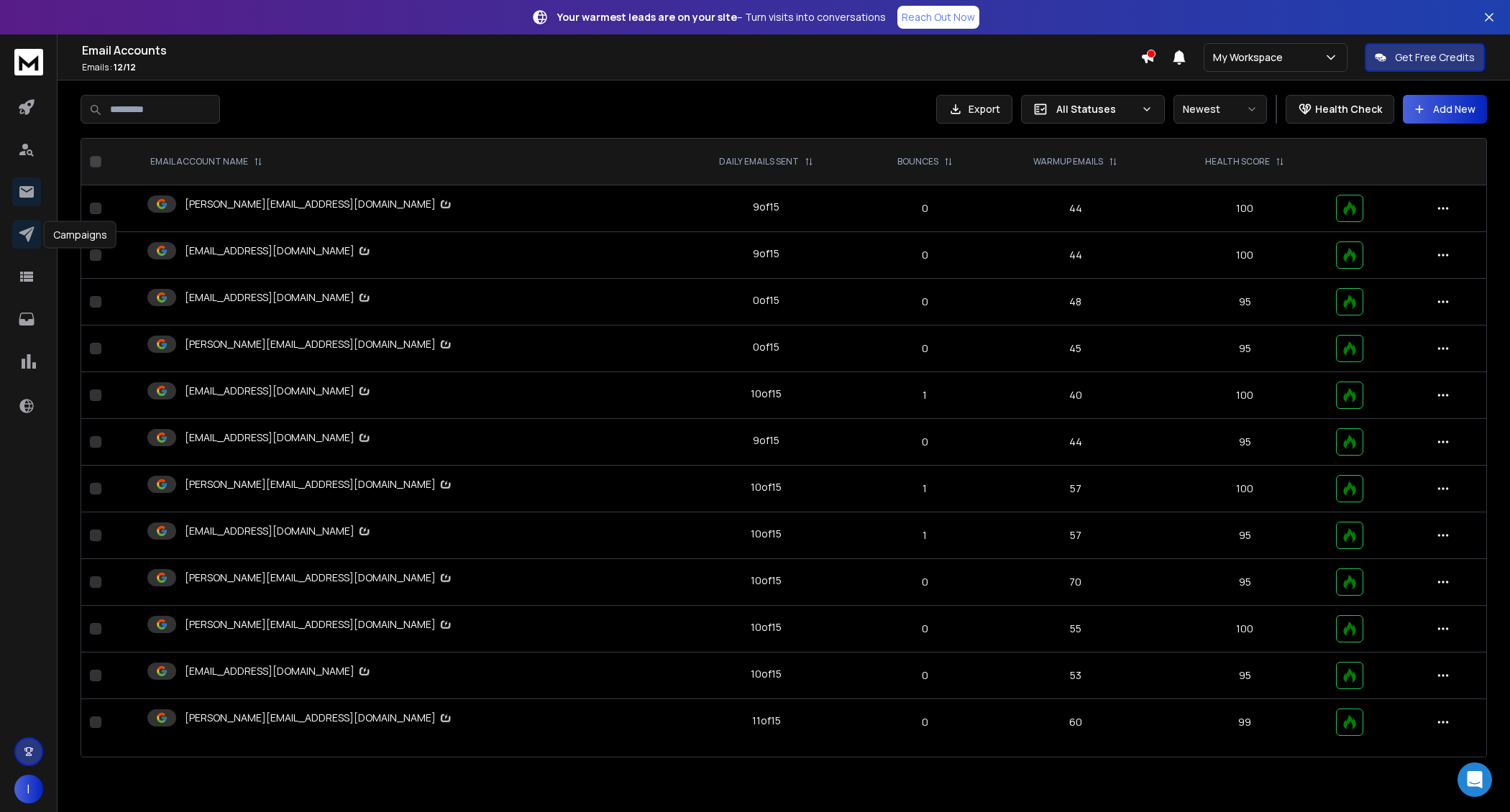
click at [34, 237] on icon at bounding box center [27, 234] width 17 height 17
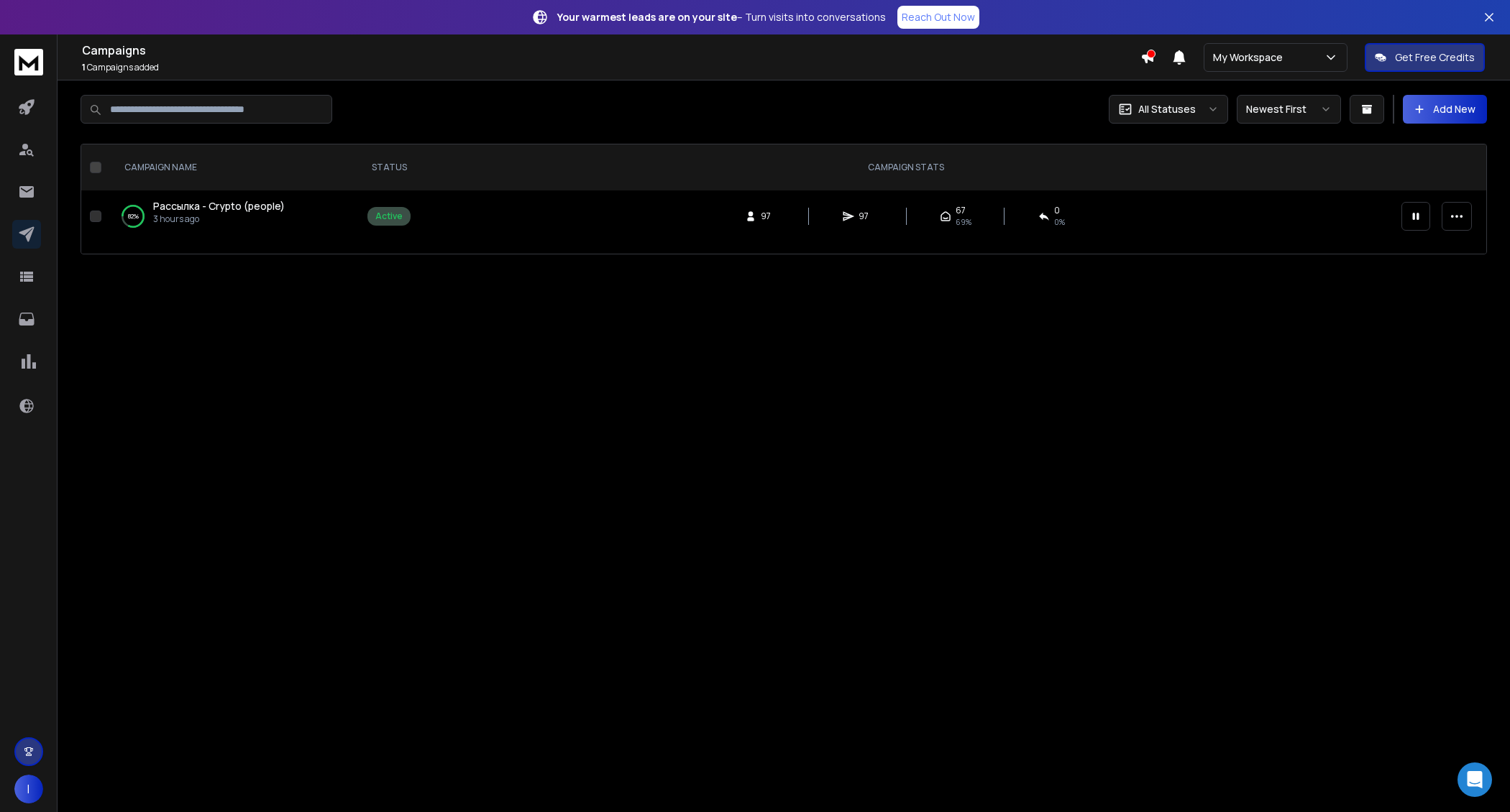
click at [299, 214] on div "82 % Рассылка - Crypto (people) 3 hours ago" at bounding box center [233, 217] width 223 height 35
